Goal: Task Accomplishment & Management: Manage account settings

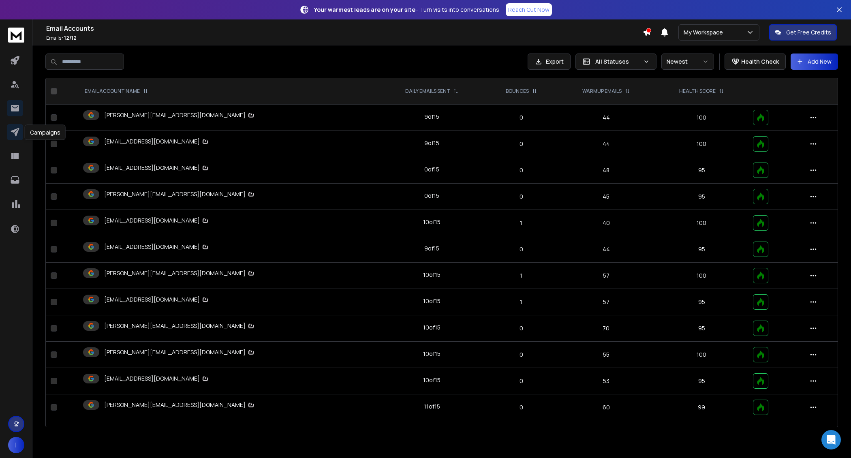
click at [17, 130] on icon at bounding box center [15, 132] width 9 height 9
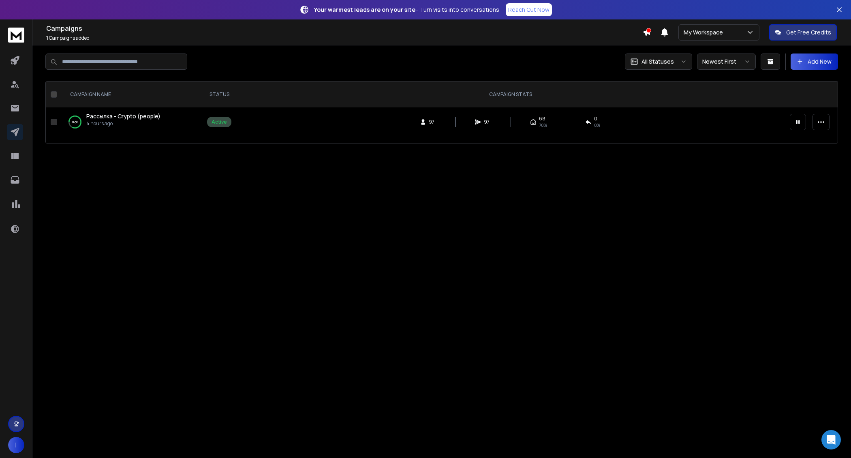
click at [137, 111] on td "82 % Рассылка - Crypto (people) 4 hours ago" at bounding box center [131, 121] width 142 height 29
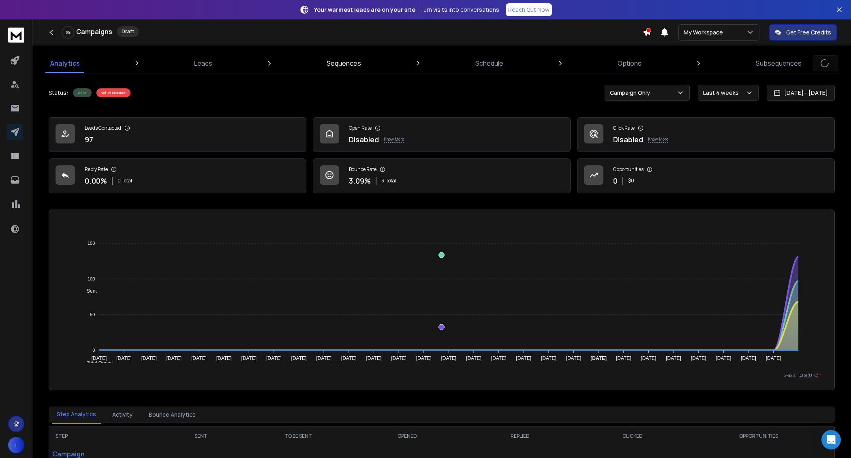
click at [328, 66] on p "Sequences" at bounding box center [344, 63] width 34 height 10
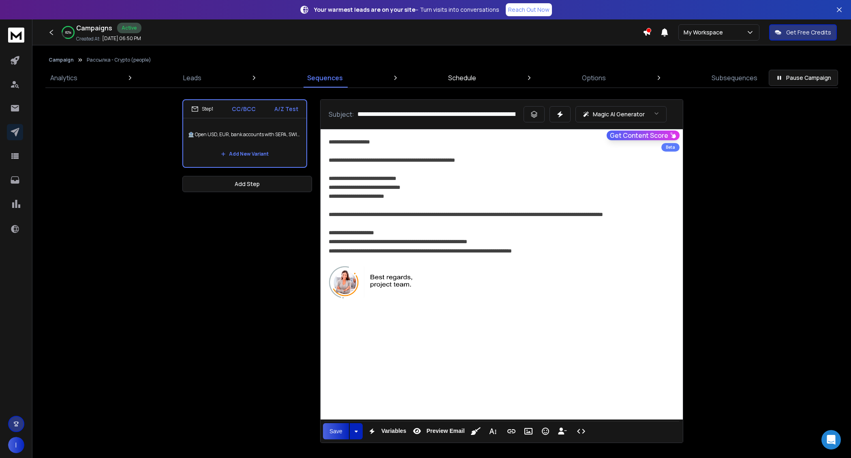
click at [464, 72] on link "Schedule" at bounding box center [462, 77] width 38 height 19
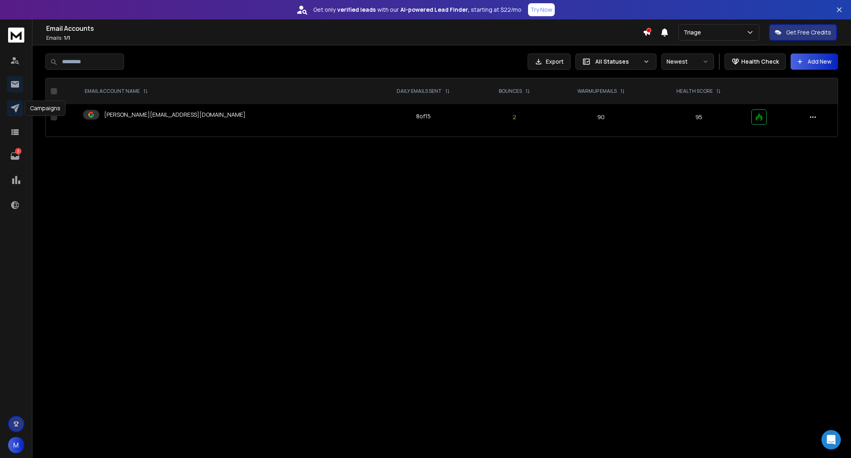
click at [17, 115] on link at bounding box center [15, 108] width 16 height 16
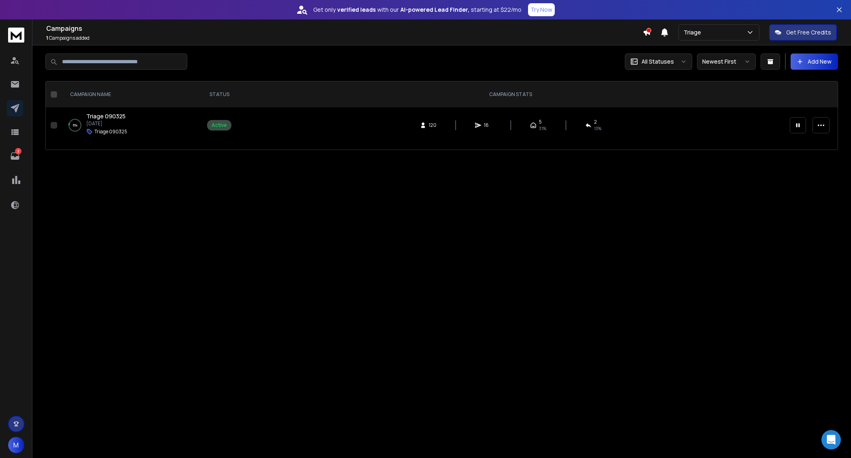
click at [88, 113] on span "Triage 090325" at bounding box center [105, 116] width 39 height 8
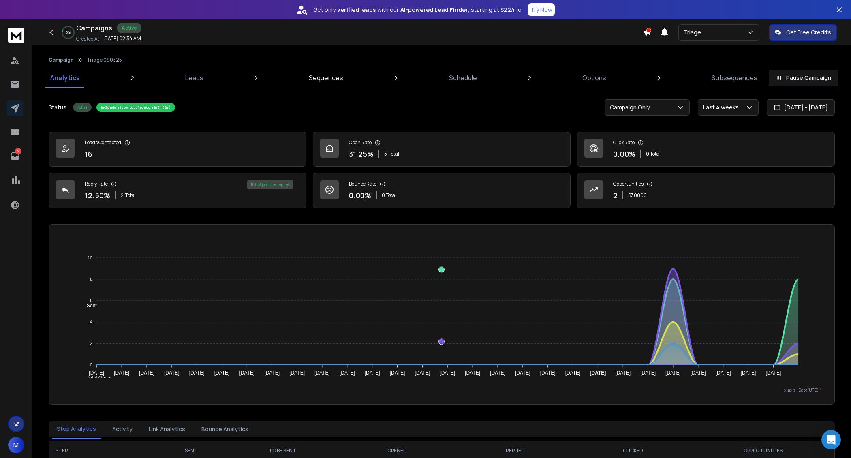
click at [333, 75] on p "Sequences" at bounding box center [326, 78] width 34 height 10
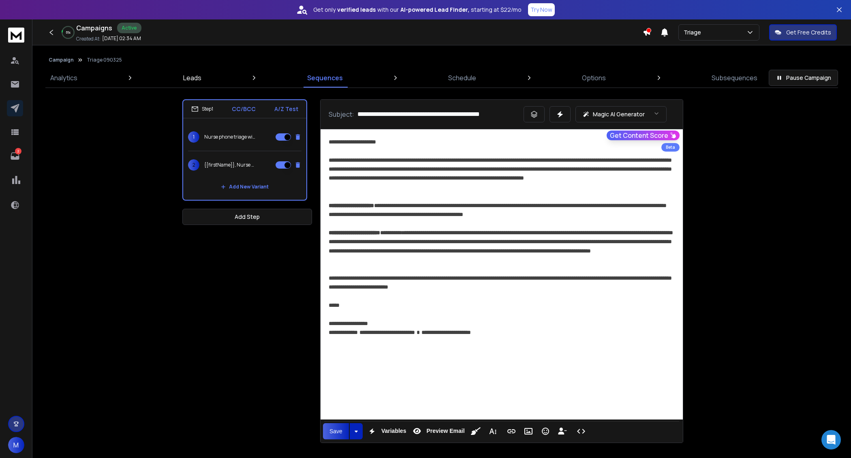
click at [201, 73] on p "Leads" at bounding box center [192, 78] width 18 height 10
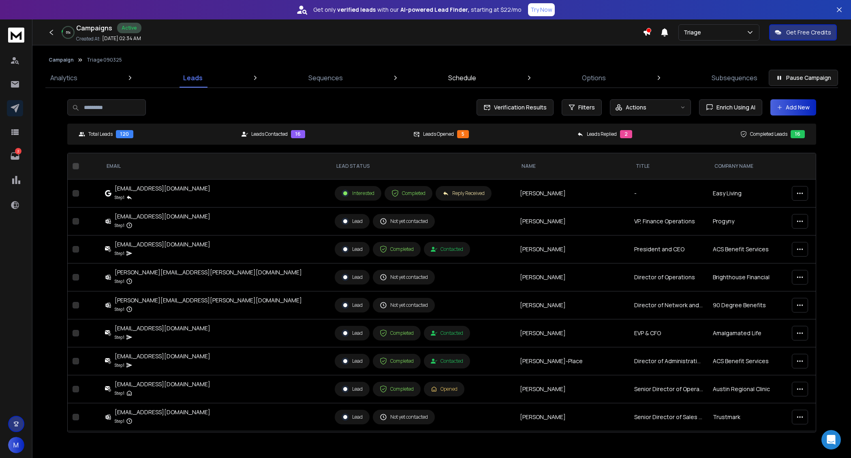
click at [462, 76] on p "Schedule" at bounding box center [462, 78] width 28 height 10
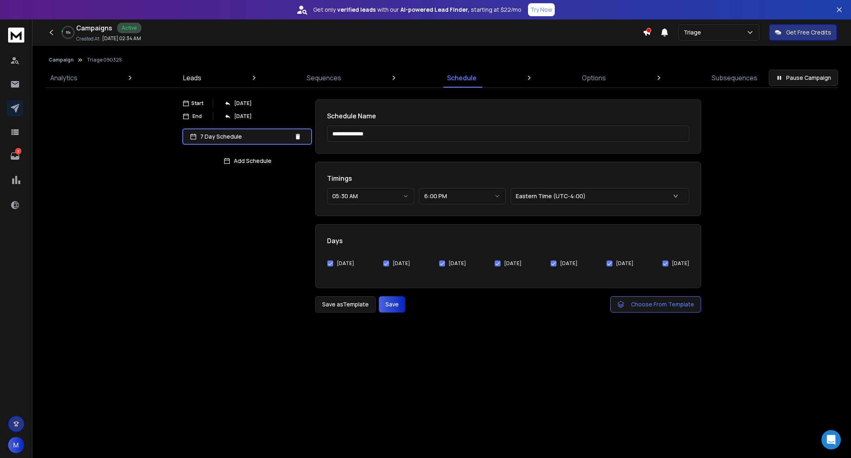
click at [203, 79] on link "Leads" at bounding box center [192, 77] width 28 height 19
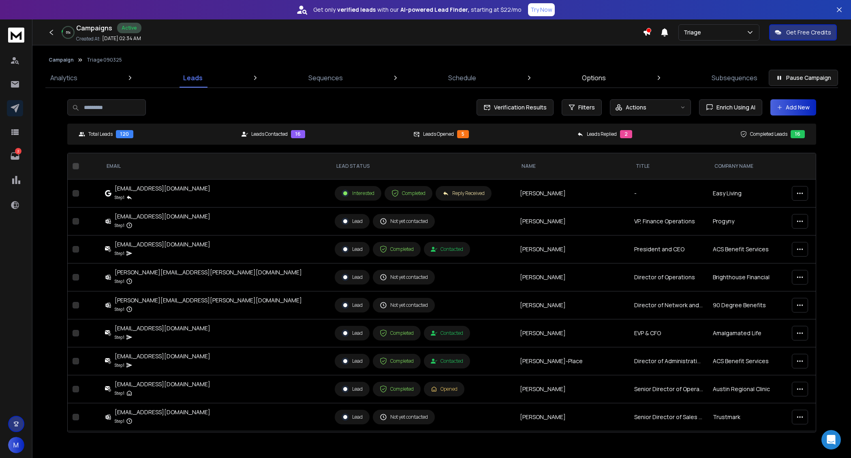
click at [594, 75] on p "Options" at bounding box center [594, 78] width 24 height 10
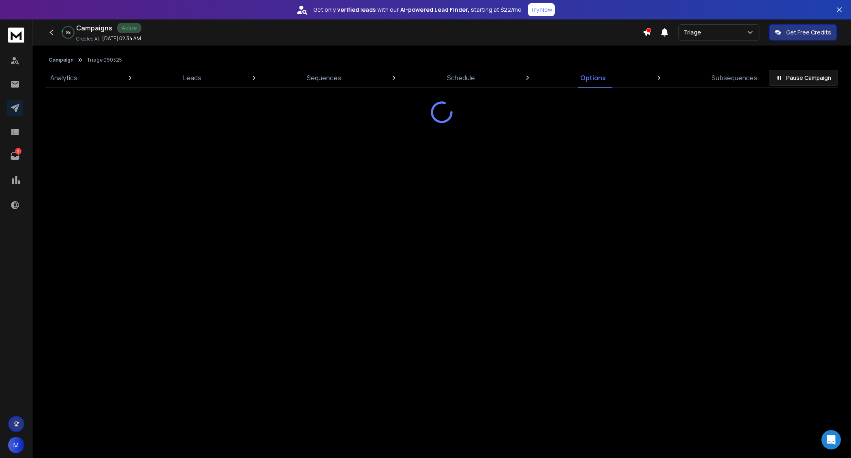
select select "*********"
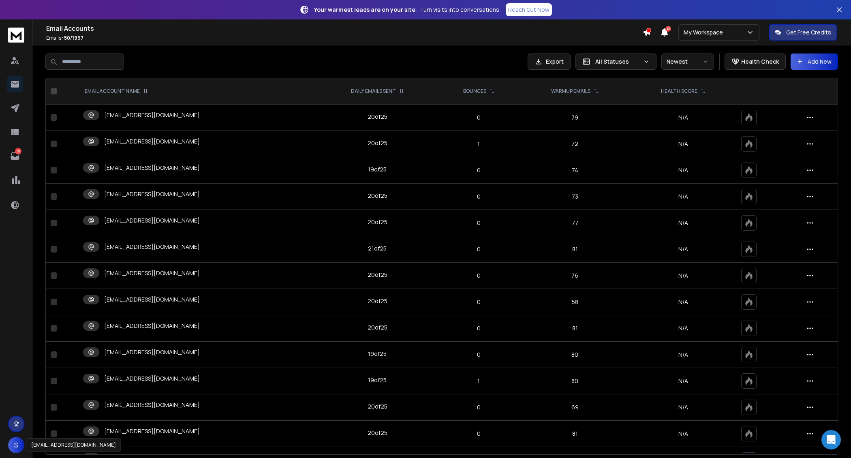
click at [14, 445] on span "S" at bounding box center [16, 445] width 16 height 16
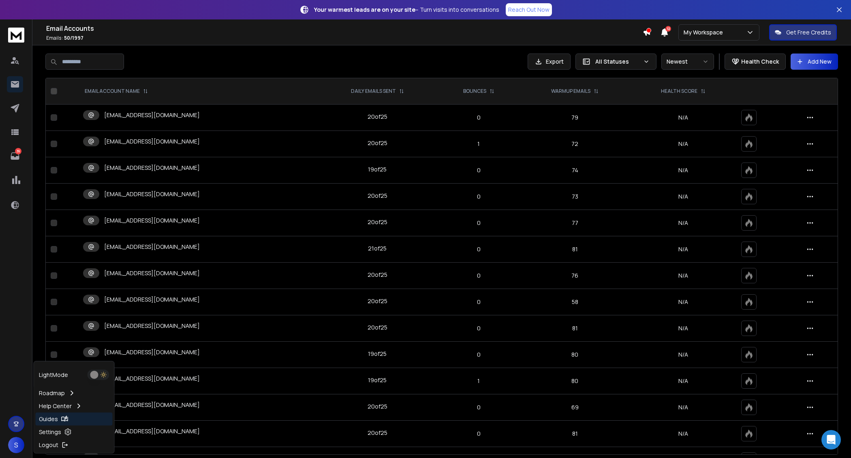
click at [62, 424] on link "Guides" at bounding box center [74, 419] width 77 height 13
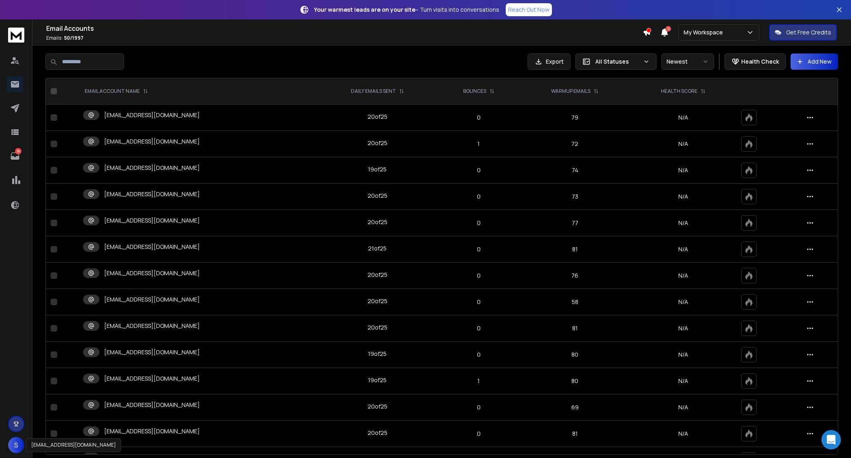
click at [14, 445] on span "S" at bounding box center [16, 445] width 16 height 16
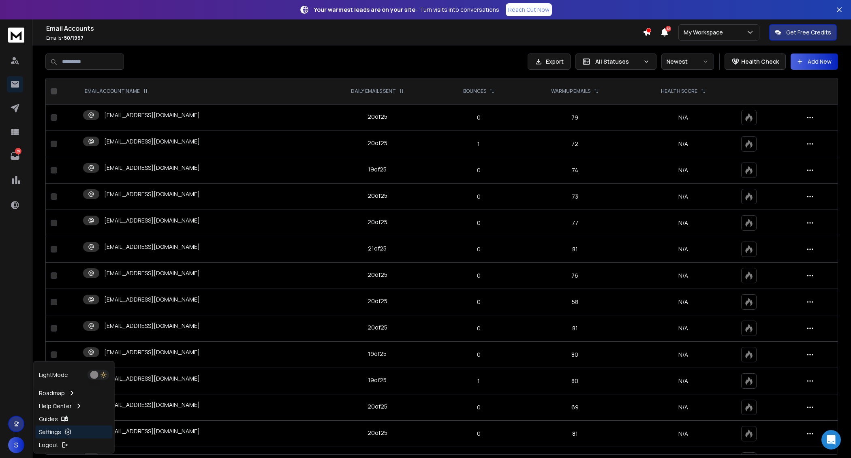
click at [60, 430] on p "Settings" at bounding box center [50, 432] width 22 height 8
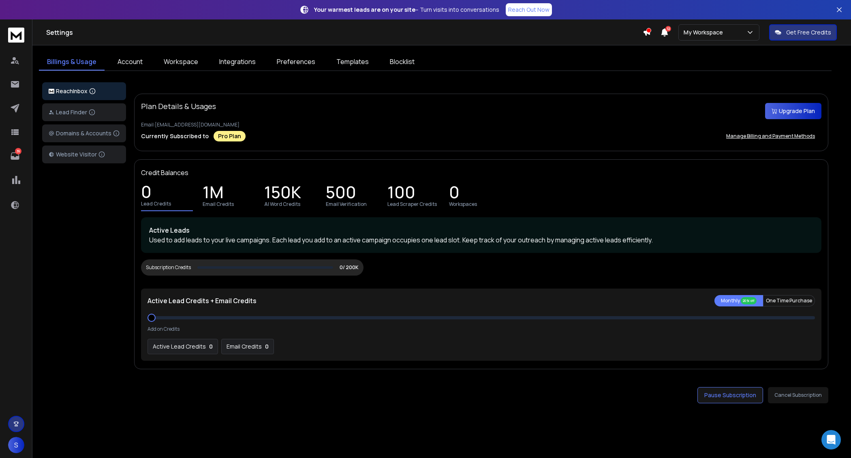
click at [776, 134] on p "Manage Billing and Payment Methods" at bounding box center [770, 136] width 89 height 6
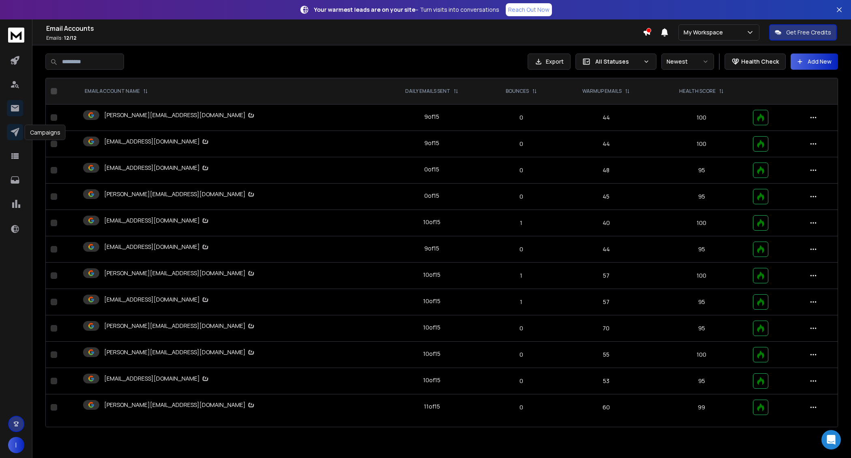
click at [14, 129] on icon at bounding box center [15, 132] width 10 height 10
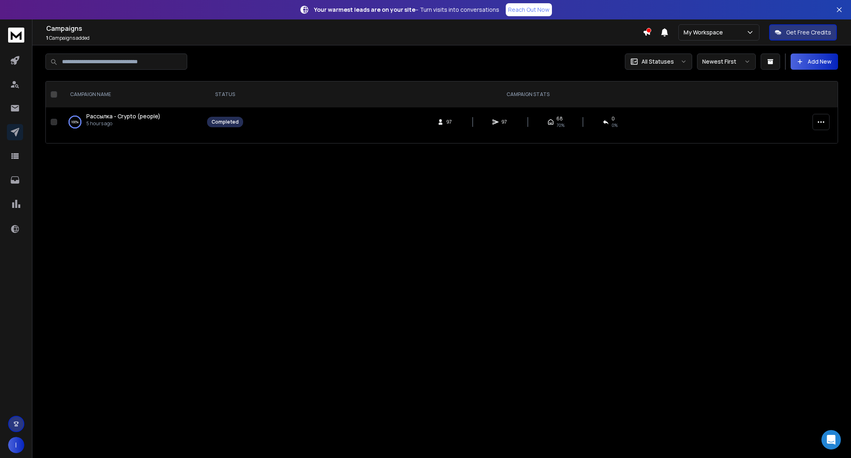
click at [130, 120] on link "Рассылка - Crypto (people)" at bounding box center [123, 116] width 74 height 8
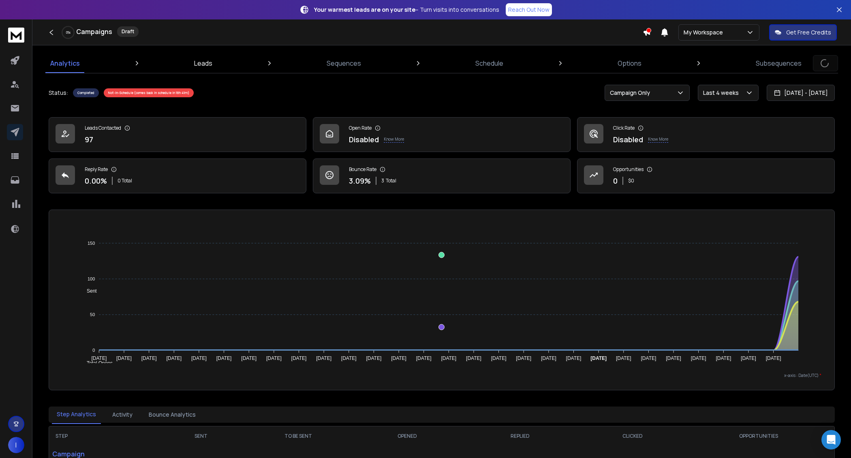
click at [214, 62] on link "Leads" at bounding box center [203, 62] width 28 height 19
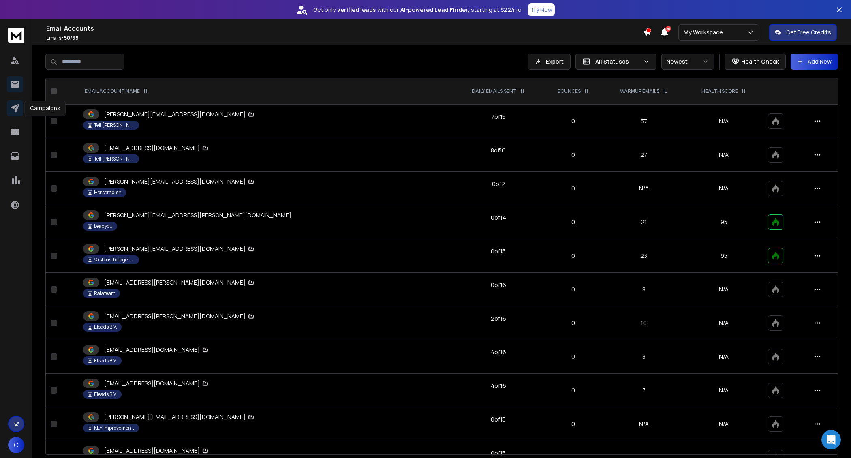
click at [16, 110] on icon at bounding box center [15, 108] width 9 height 9
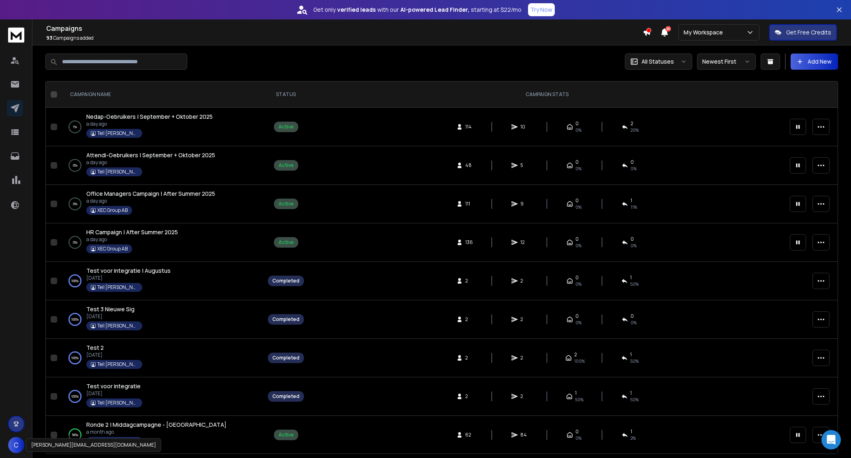
click at [13, 444] on span "C" at bounding box center [16, 445] width 16 height 16
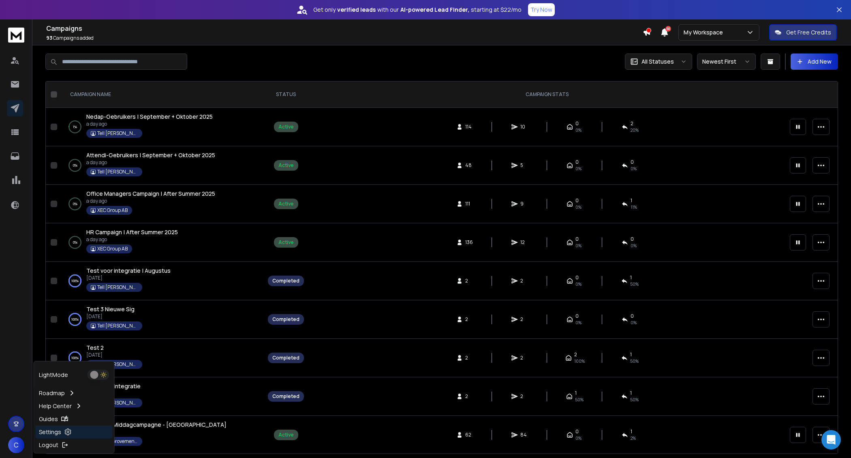
click at [67, 433] on icon at bounding box center [67, 431] width 7 height 7
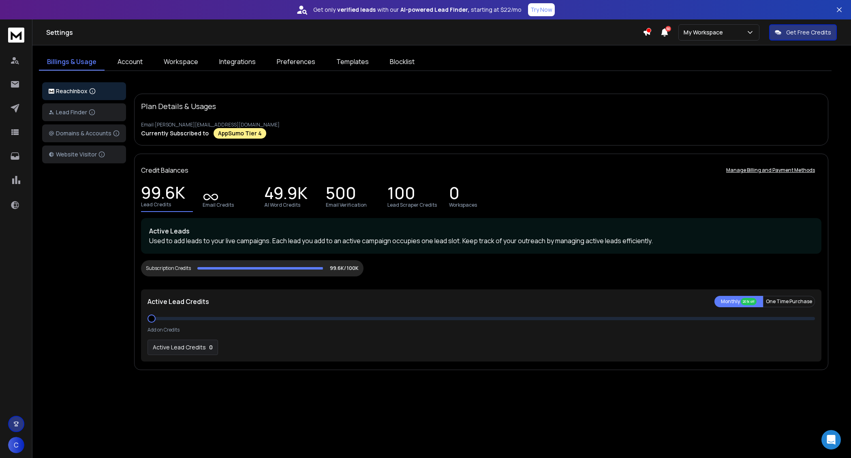
click at [181, 68] on link "Workspace" at bounding box center [181, 61] width 51 height 17
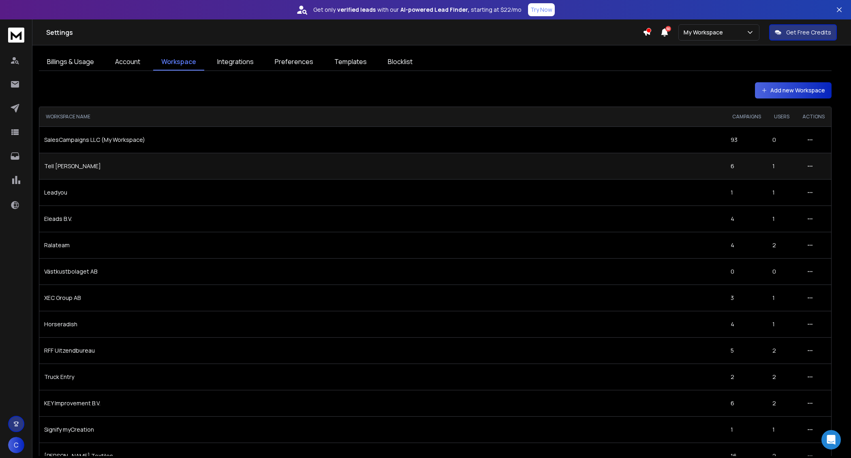
click at [280, 160] on td "Tell James" at bounding box center [382, 166] width 686 height 26
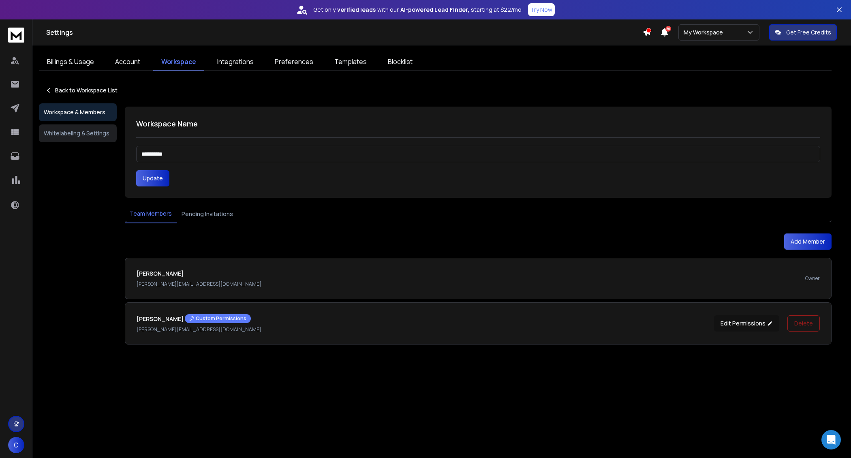
click at [198, 211] on button "Pending Invitations" at bounding box center [207, 214] width 61 height 18
click at [150, 216] on button "Team Members" at bounding box center [151, 214] width 52 height 19
click at [805, 239] on button "Add Member" at bounding box center [807, 241] width 47 height 16
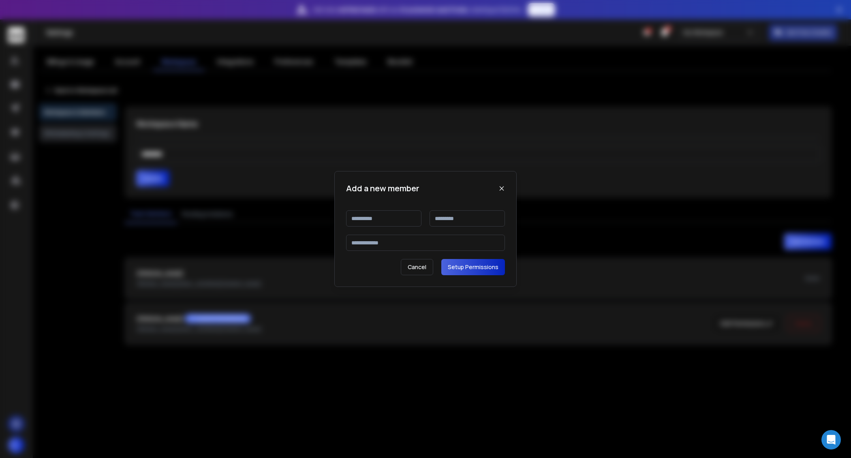
click at [438, 249] on input at bounding box center [425, 243] width 159 height 16
paste input "**********"
type input "**********"
click at [383, 220] on input at bounding box center [383, 218] width 75 height 16
paste input "*****"
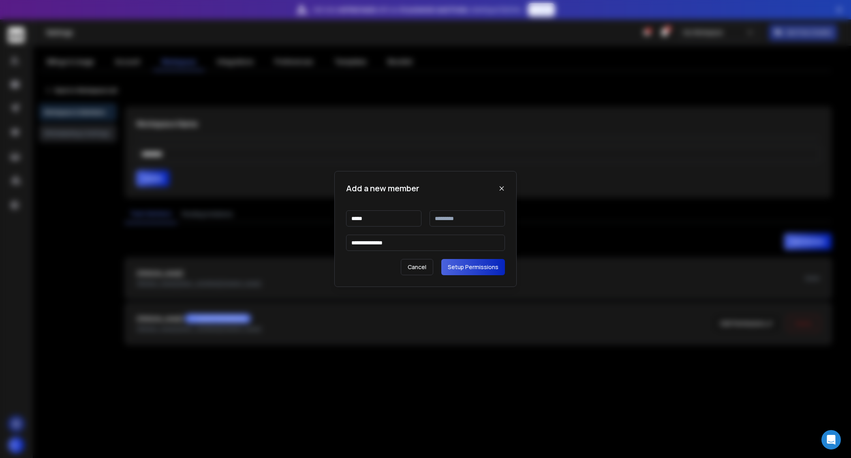
type input "*****"
click at [473, 222] on input at bounding box center [467, 218] width 75 height 16
paste input "*********"
type input "*********"
click at [489, 265] on button "Setup Permissions" at bounding box center [473, 267] width 64 height 16
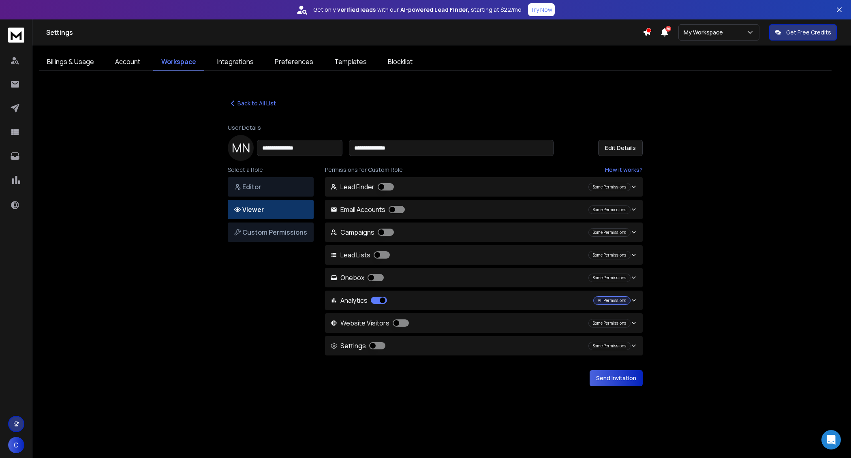
click at [612, 382] on button "Send Invitation" at bounding box center [616, 378] width 53 height 16
click at [614, 378] on button "Send Invitation" at bounding box center [616, 378] width 53 height 16
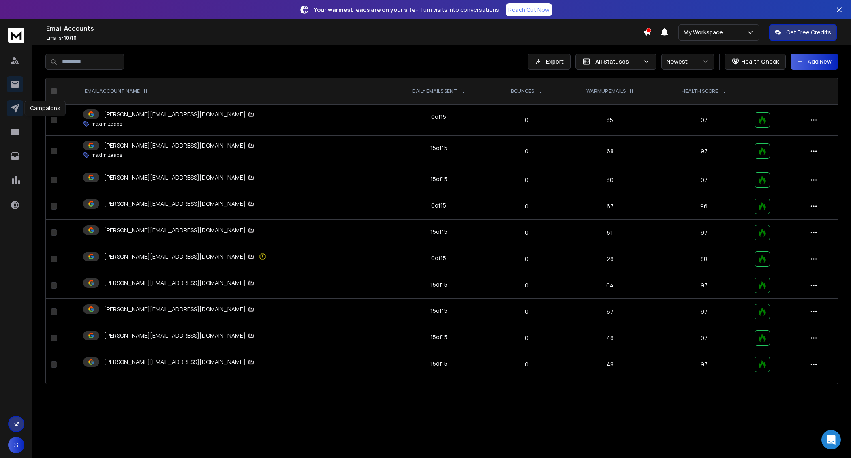
click at [19, 107] on icon at bounding box center [15, 108] width 10 height 10
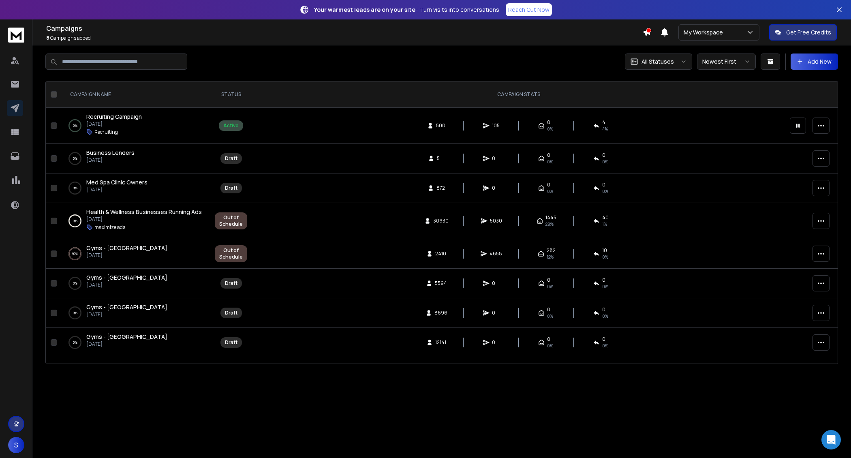
click at [117, 120] on span "Recruiting Campaign" at bounding box center [114, 117] width 56 height 8
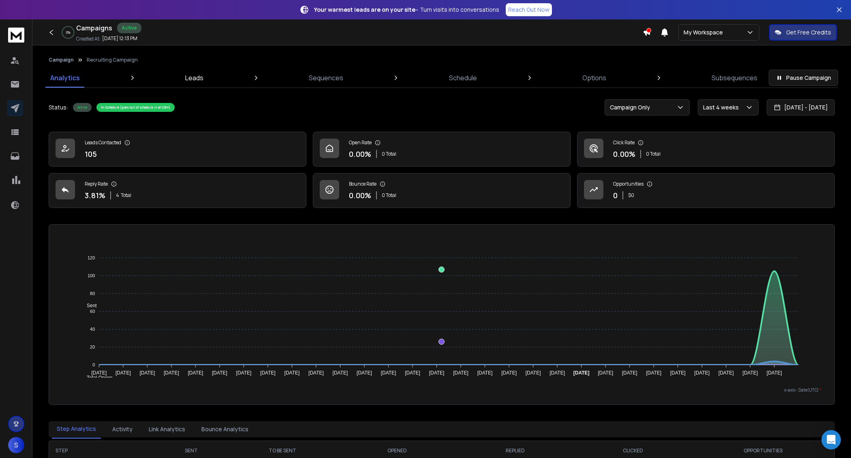
click at [196, 81] on p "Leads" at bounding box center [194, 78] width 18 height 10
